Goal: Communication & Community: Answer question/provide support

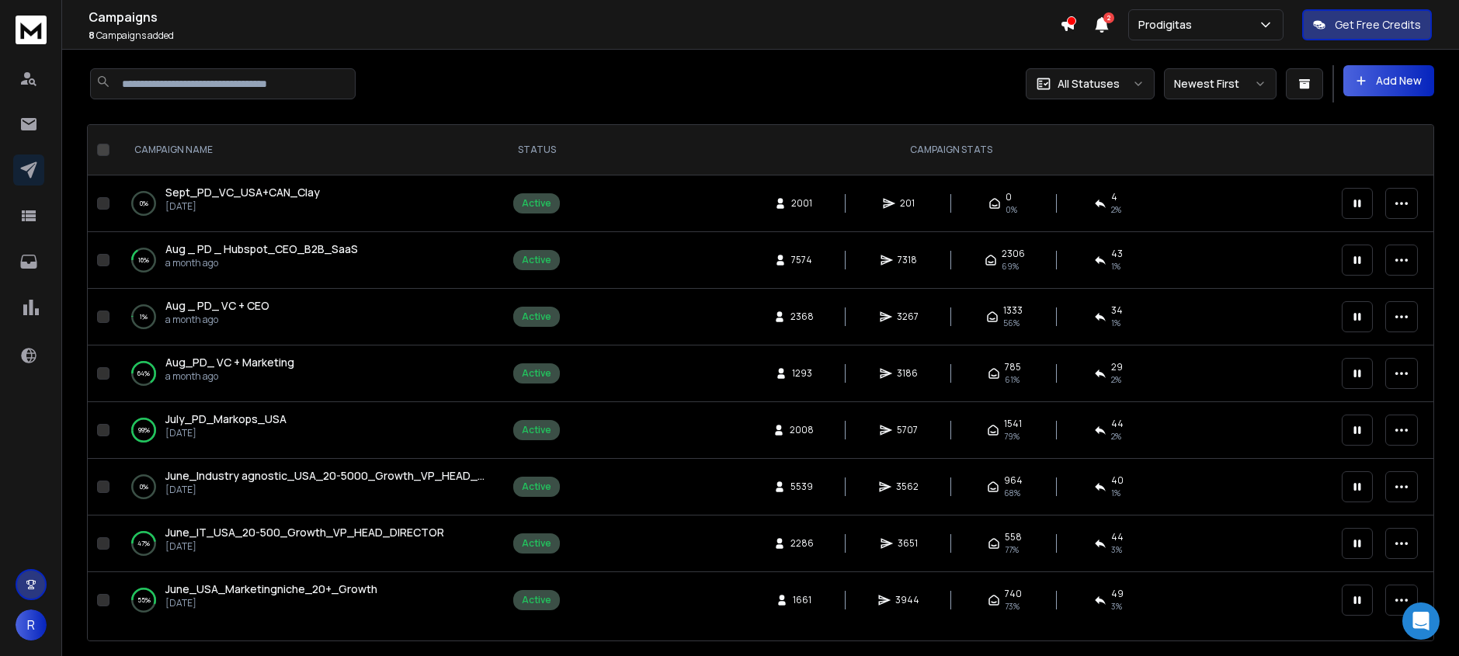
scroll to position [50, 0]
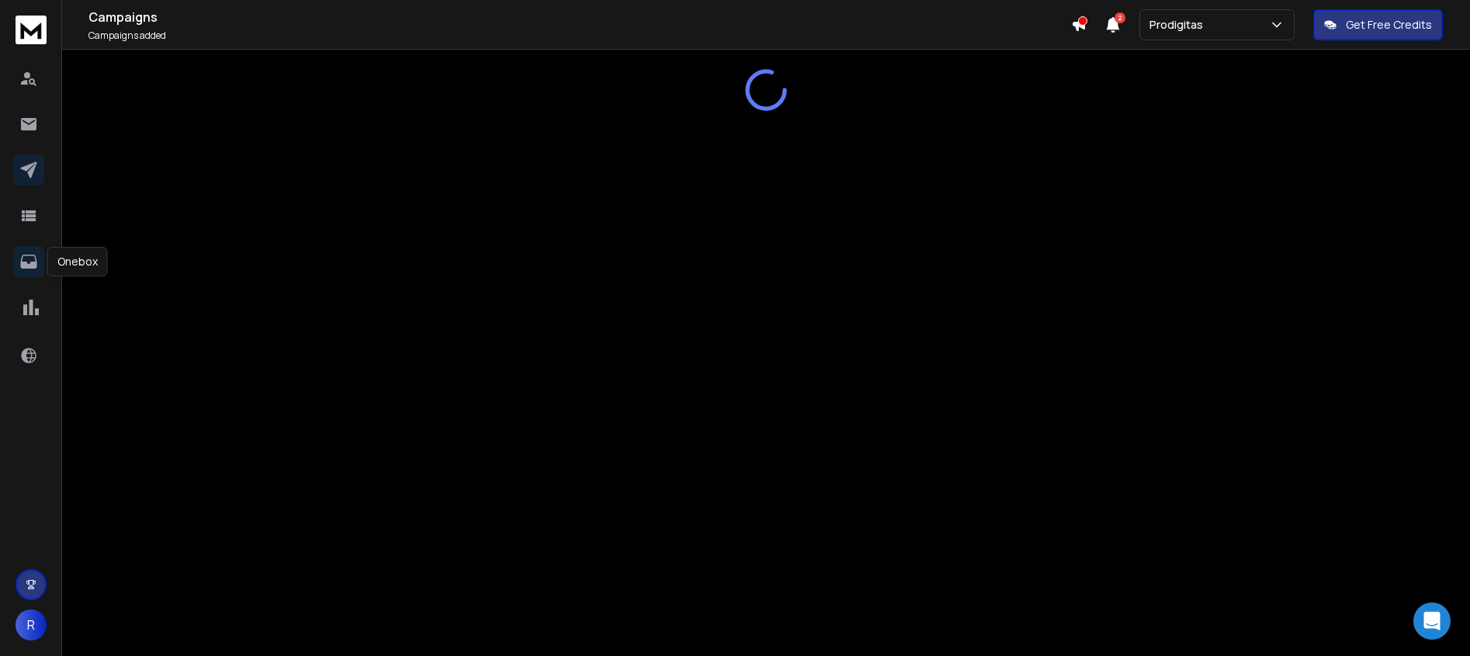
click at [34, 273] on link at bounding box center [28, 261] width 31 height 31
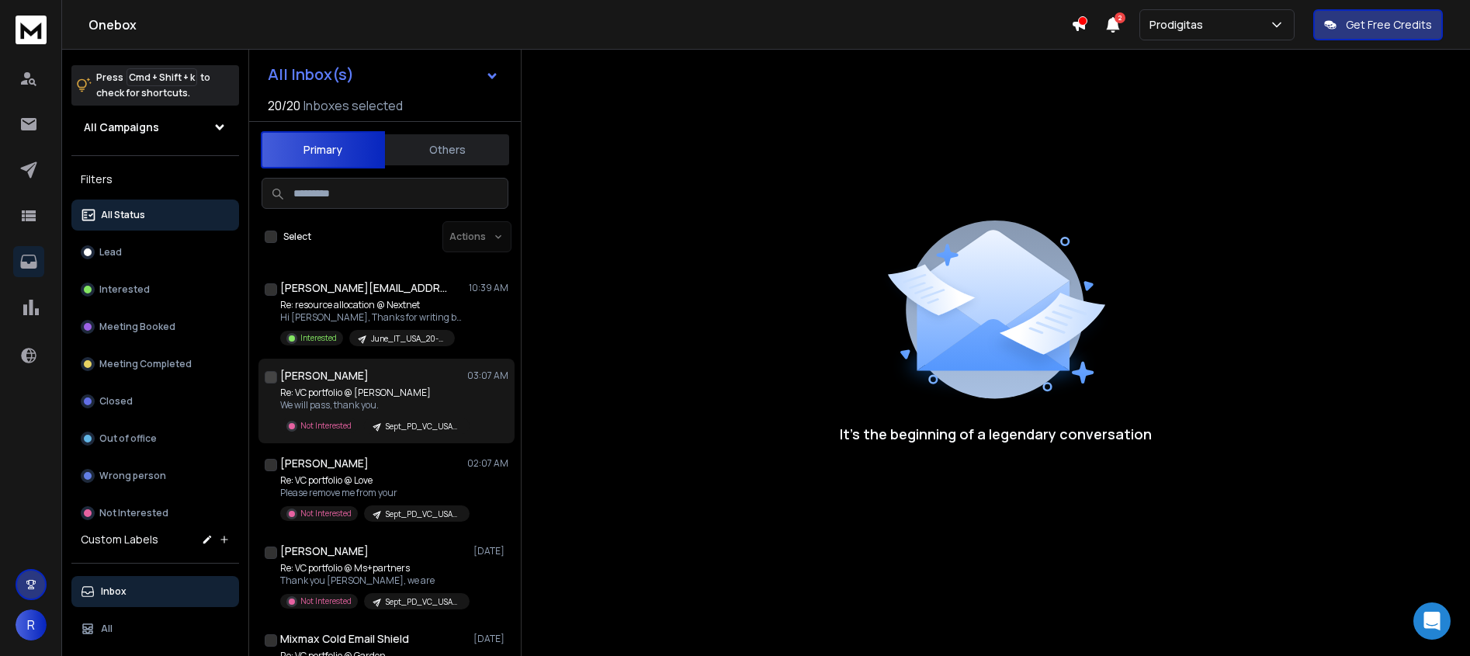
click at [351, 409] on p "We will pass, thank you." at bounding box center [373, 405] width 186 height 12
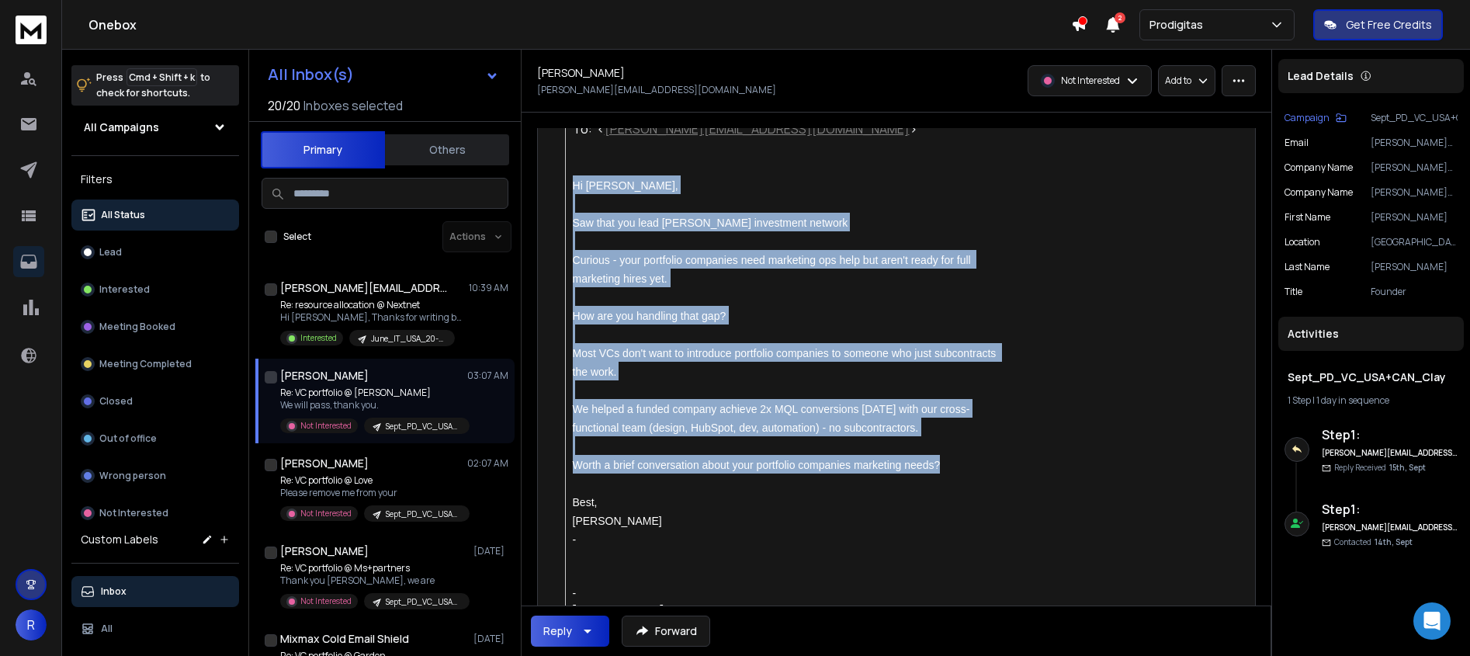
scroll to position [291, 0]
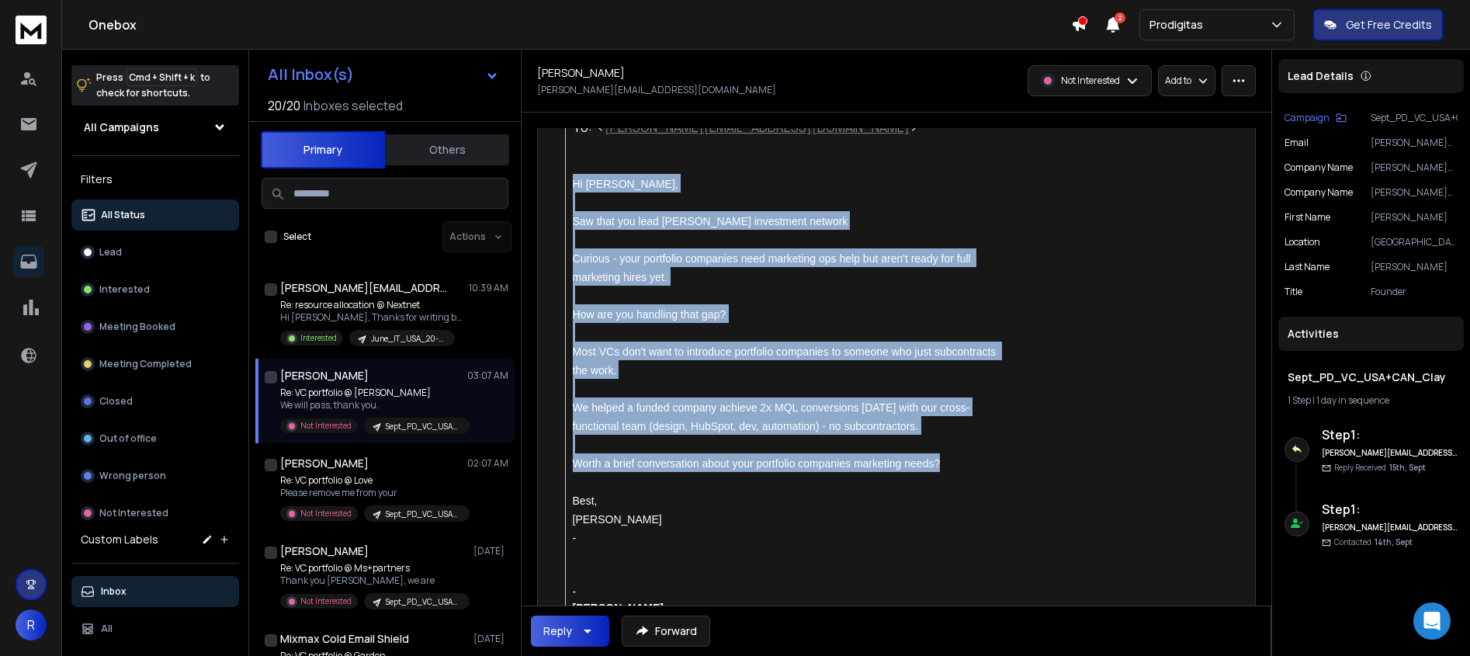
drag, startPoint x: 572, startPoint y: 381, endPoint x: 1080, endPoint y: 456, distance: 513.2
click at [1080, 456] on div "Re: VC portfolio @ [PERSON_NAME] investment network [DATE] : 03:07 am Reply For…" at bounding box center [897, 490] width 674 height 1186
click at [769, 399] on div "We helped a funded company achieve 2x MQL conversions [DATE] with our cross-fun…" at bounding box center [793, 416] width 440 height 37
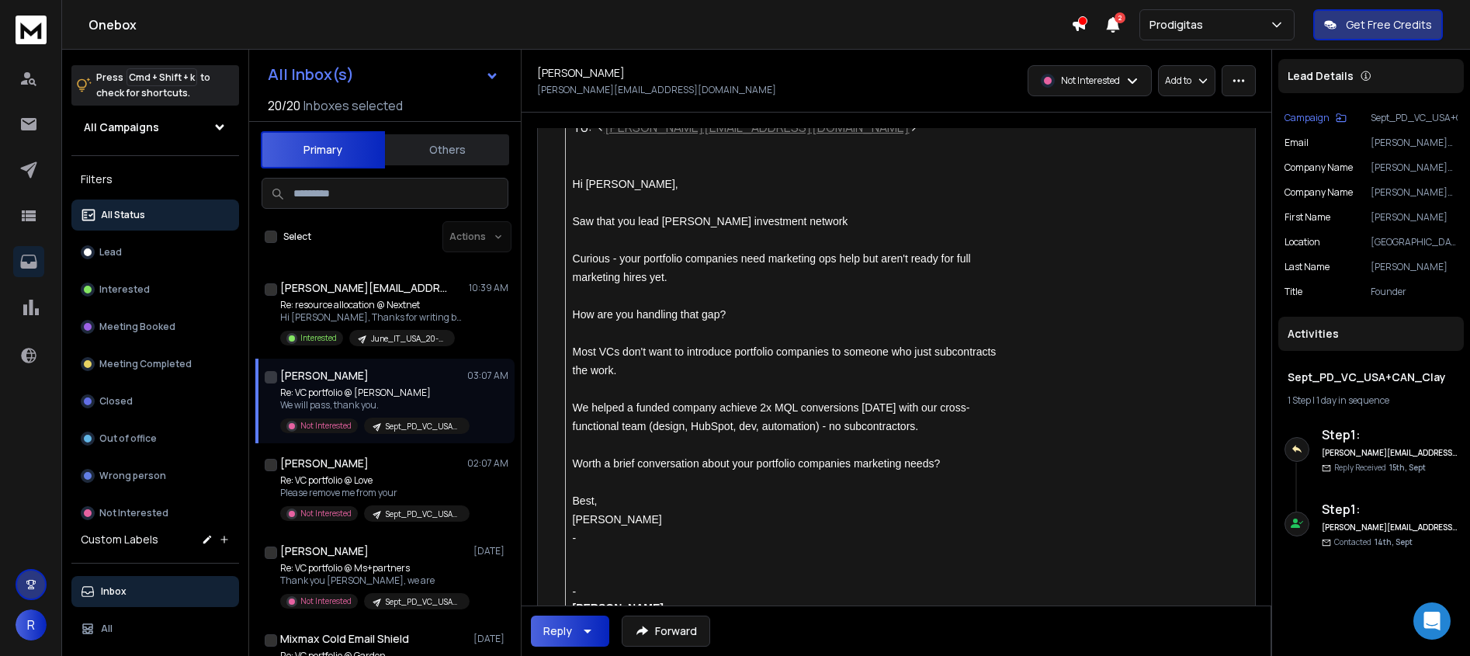
scroll to position [401, 0]
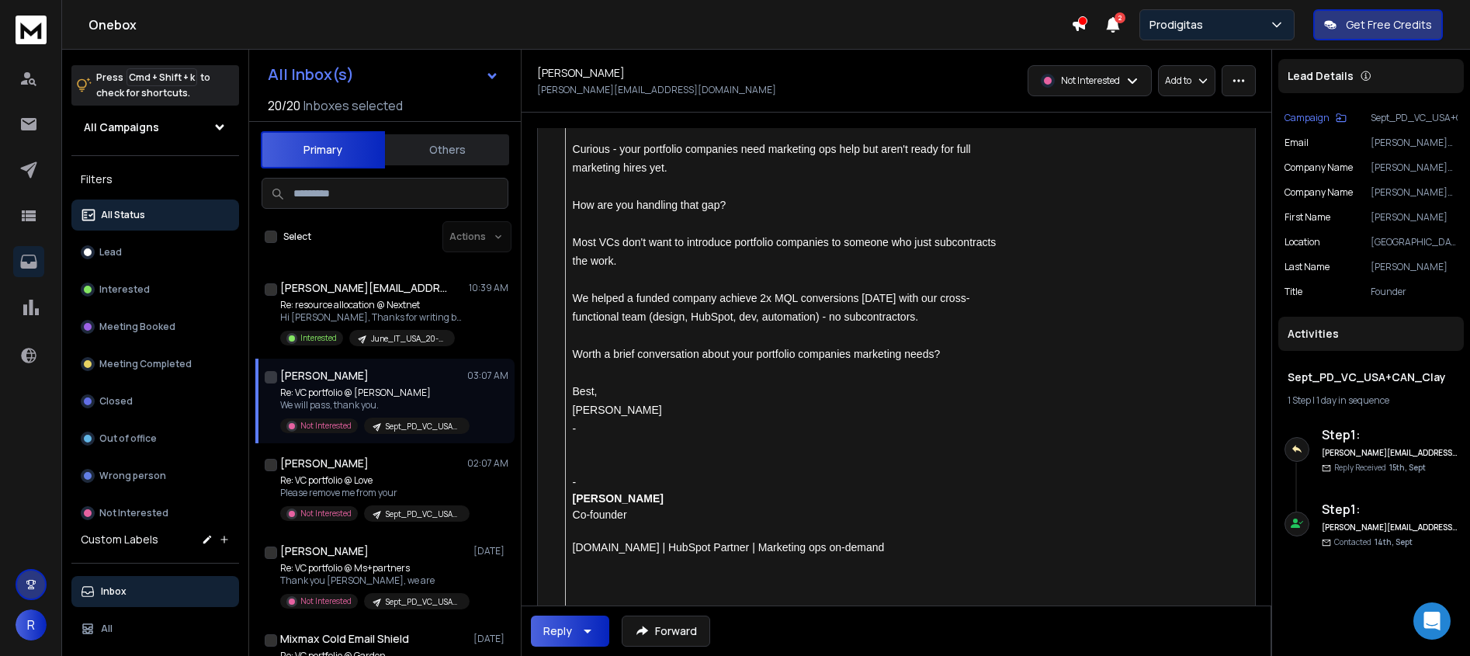
click at [1210, 19] on p "Prodigitas" at bounding box center [1180, 25] width 60 height 16
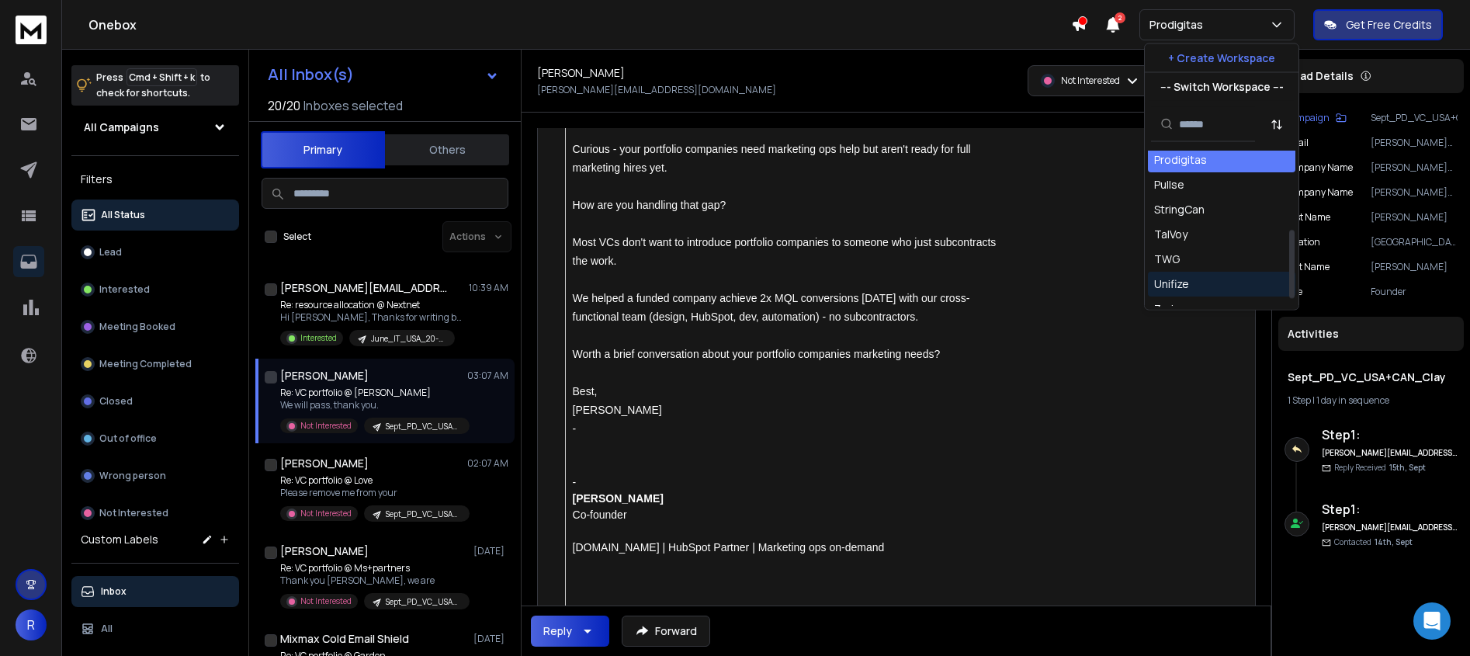
scroll to position [193, 0]
